Goal: Find contact information: Find contact information

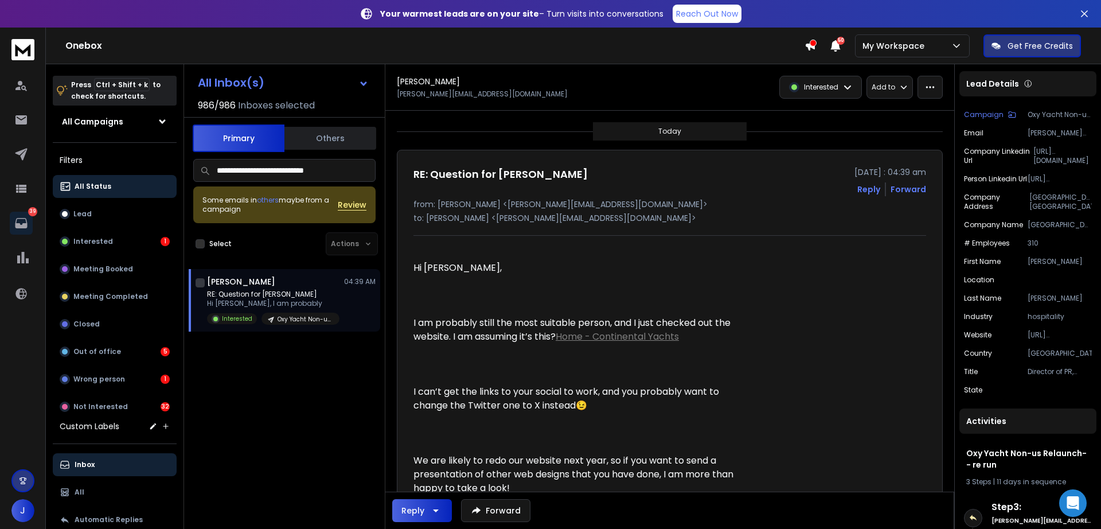
click at [355, 176] on input "**********" at bounding box center [284, 170] width 182 height 23
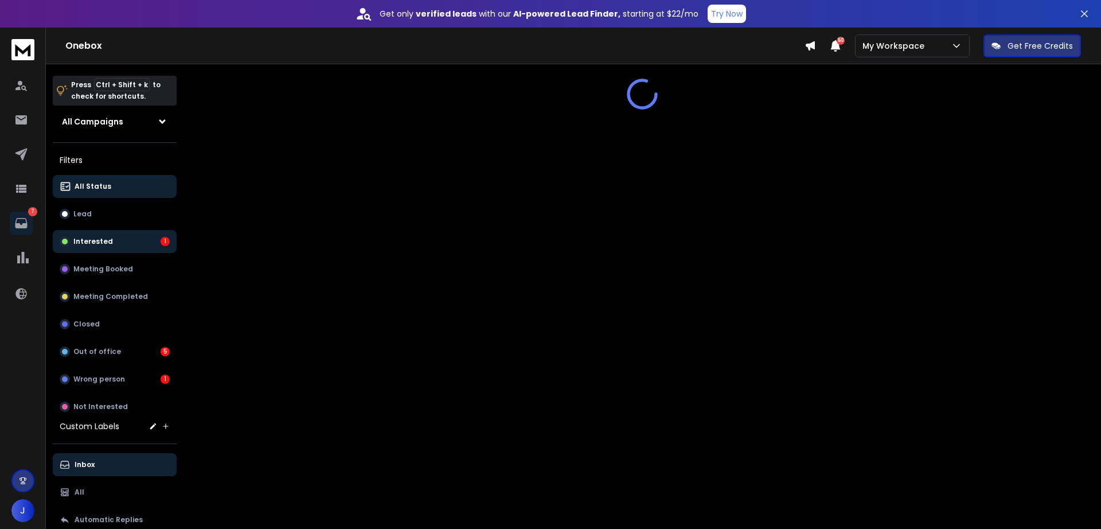
click at [157, 235] on button "Interested 1" at bounding box center [115, 241] width 124 height 23
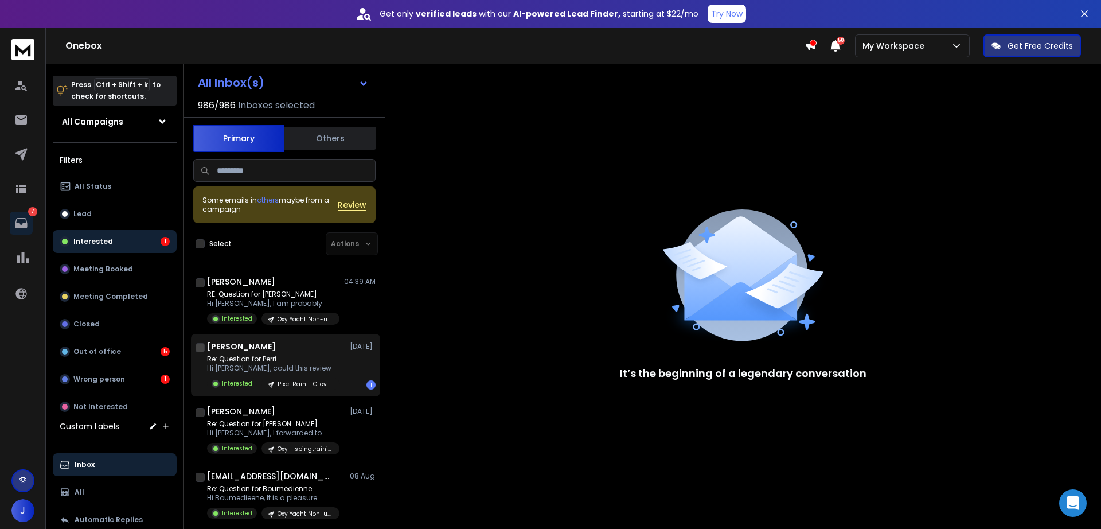
click at [342, 361] on div "Re: Question for [PERSON_NAME] Hi [PERSON_NAME], could this review Interested P…" at bounding box center [291, 372] width 169 height 35
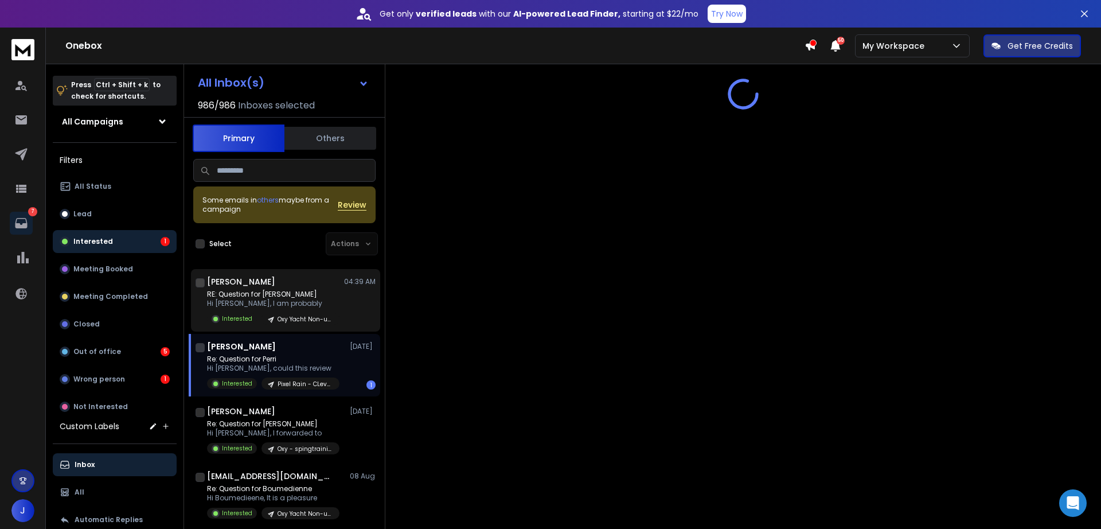
click at [336, 309] on div "RE: Question for [PERSON_NAME] Hi [PERSON_NAME], I am probably Interested Oxy Y…" at bounding box center [273, 307] width 133 height 35
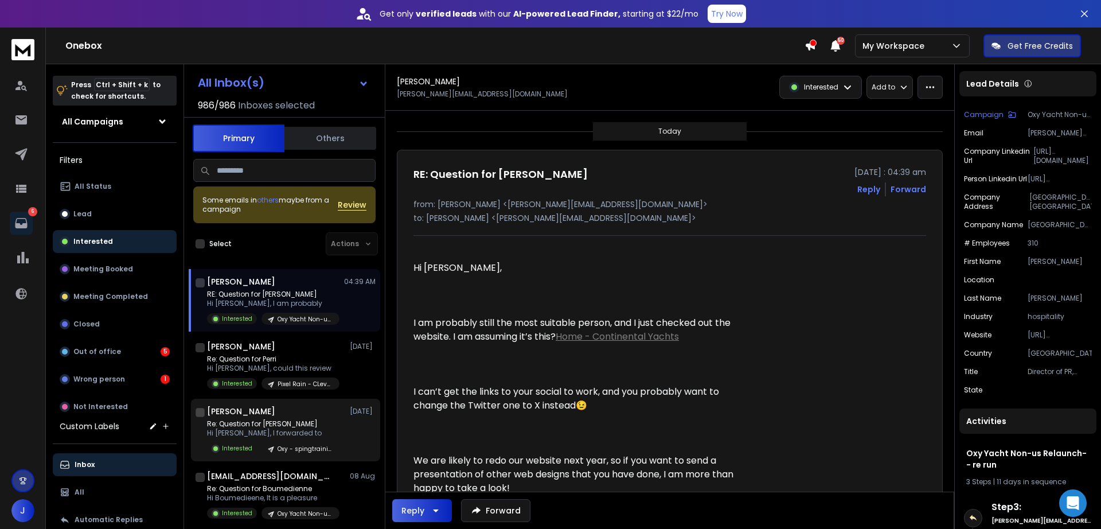
scroll to position [3, 0]
click at [318, 450] on p "Oxy - spingtraining - mkt sales ops" at bounding box center [305, 446] width 55 height 9
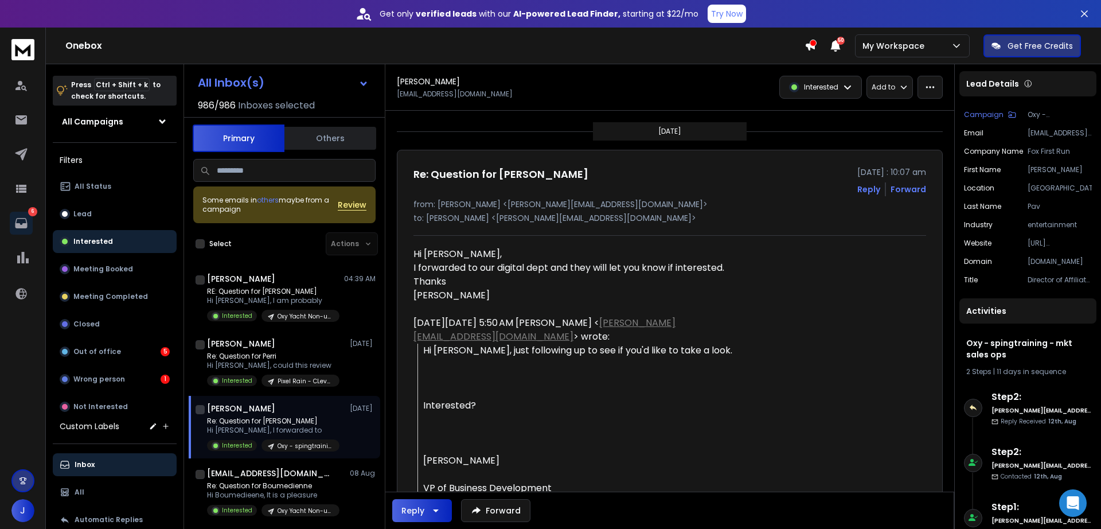
click at [482, 209] on p "from: [PERSON_NAME] <[PERSON_NAME][EMAIL_ADDRESS][DOMAIN_NAME]>" at bounding box center [670, 203] width 513 height 11
drag, startPoint x: 482, startPoint y: 209, endPoint x: 542, endPoint y: 208, distance: 59.1
click at [542, 208] on p "from: [PERSON_NAME] <[PERSON_NAME][EMAIL_ADDRESS][DOMAIN_NAME]>" at bounding box center [670, 203] width 513 height 11
copy p "[EMAIL_ADDRESS][DOMAIN_NAME]"
click at [1016, 344] on h1 "Oxy - spingtraining - mkt sales ops" at bounding box center [1028, 348] width 123 height 23
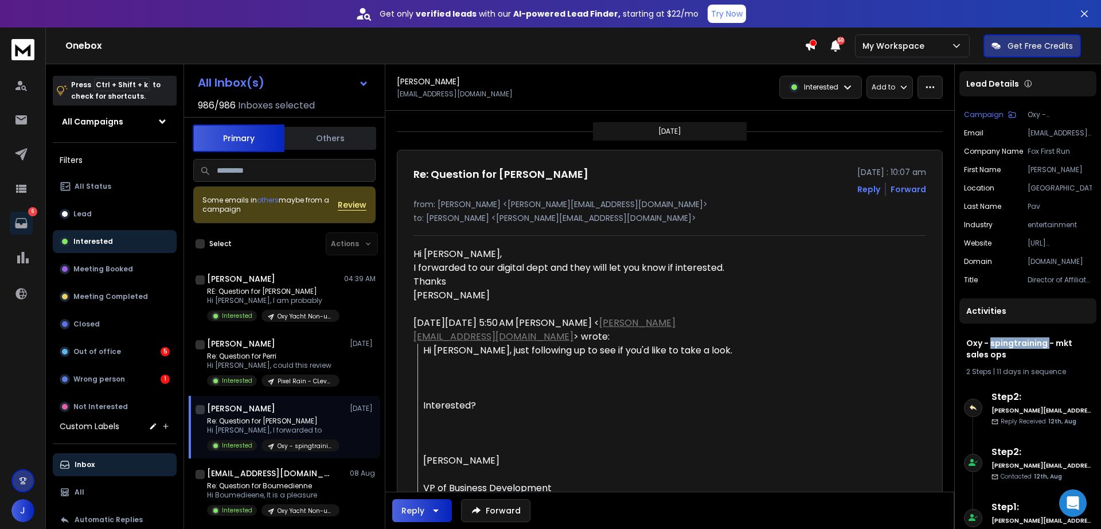
click at [1016, 344] on h1 "Oxy - spingtraining - mkt sales ops" at bounding box center [1028, 348] width 123 height 23
copy h1 "Oxy - spingtraining - mkt sales ops"
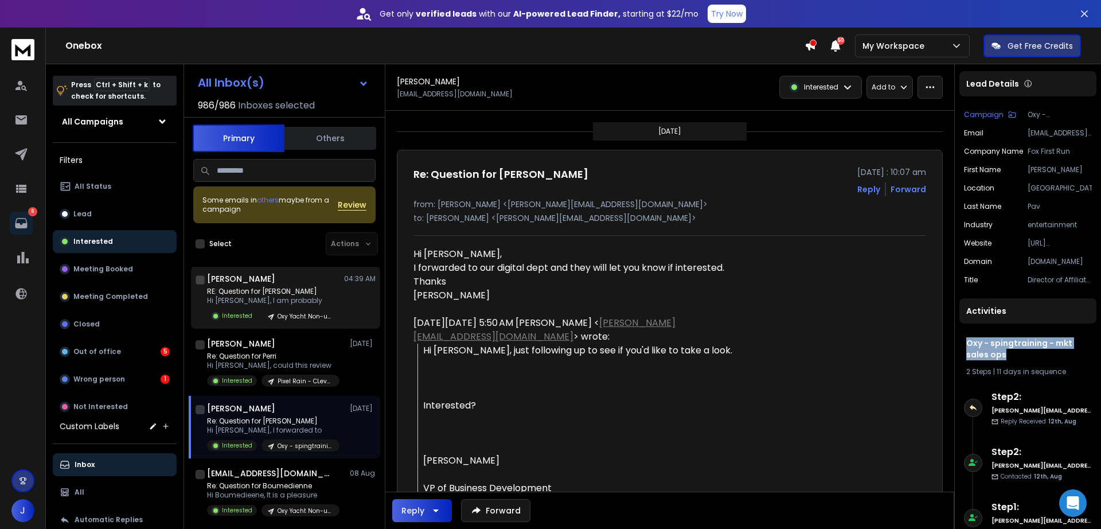
click at [346, 320] on div "RE: Question for [PERSON_NAME] Hi [PERSON_NAME], I am probably Interested Oxy Y…" at bounding box center [291, 304] width 169 height 35
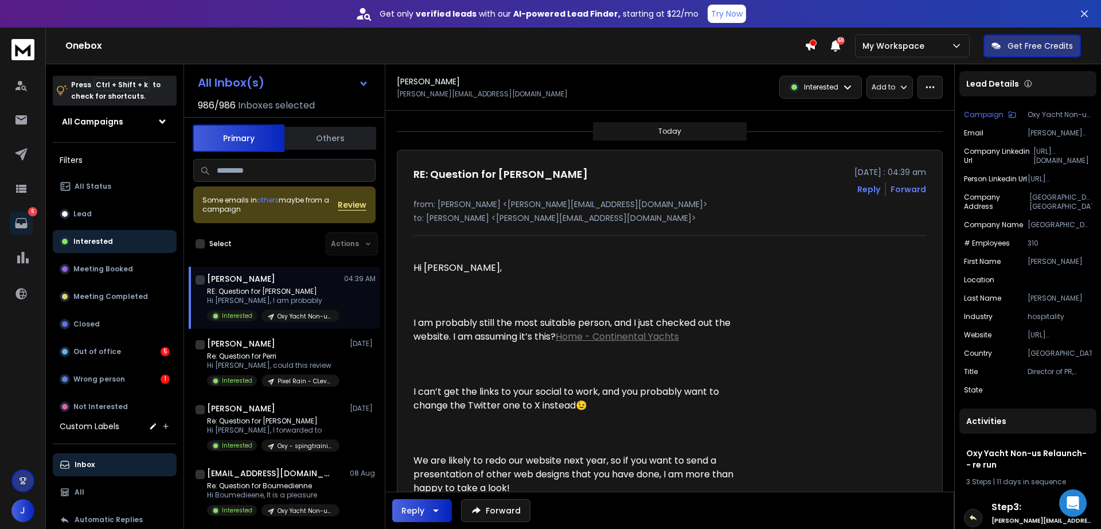
click at [515, 205] on p "from: [PERSON_NAME] <[PERSON_NAME][EMAIL_ADDRESS][DOMAIN_NAME]>" at bounding box center [670, 203] width 513 height 11
drag, startPoint x: 515, startPoint y: 205, endPoint x: 628, endPoint y: 210, distance: 113.1
click at [628, 210] on div "RE: Question for [PERSON_NAME] [DATE] : 04:39 am Reply Forward from: [PERSON_NA…" at bounding box center [670, 194] width 513 height 57
copy p "[PERSON_NAME][EMAIL_ADDRESS][DOMAIN_NAME]"
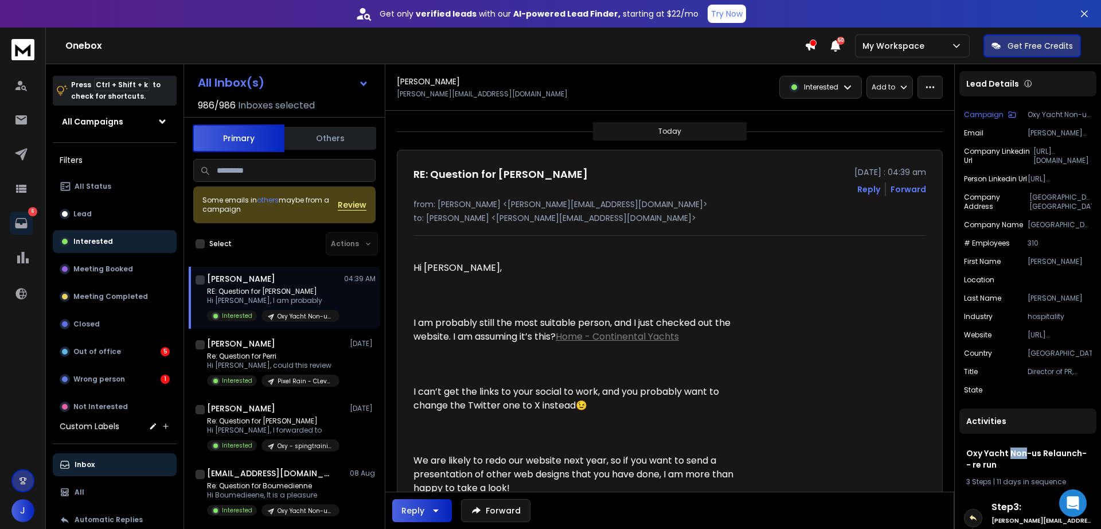
copy h1 "Oxy Yacht Non-us Relaunch-- re run"
